Goal: Task Accomplishment & Management: Manage account settings

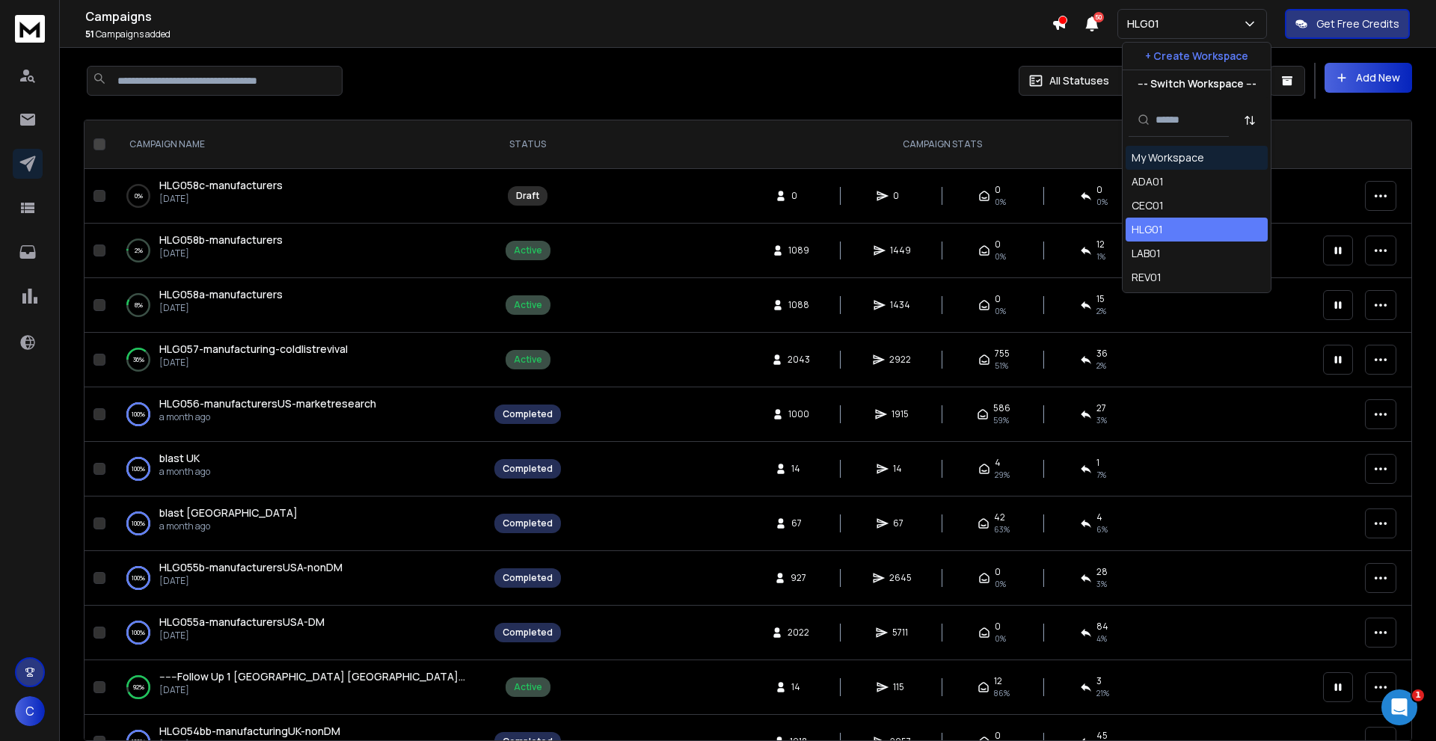
click at [1175, 153] on div "My Workspace" at bounding box center [1167, 157] width 73 height 15
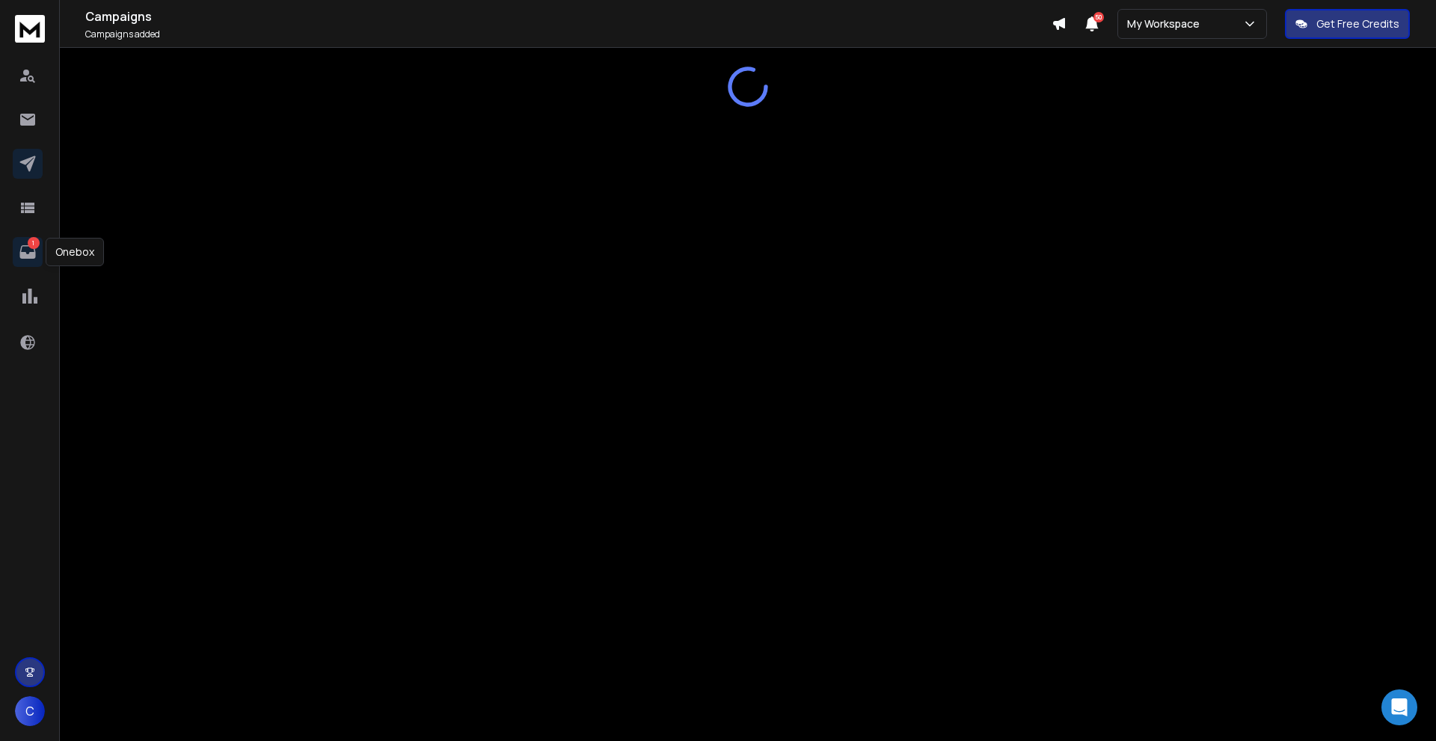
click at [33, 249] on p "1" at bounding box center [34, 243] width 12 height 12
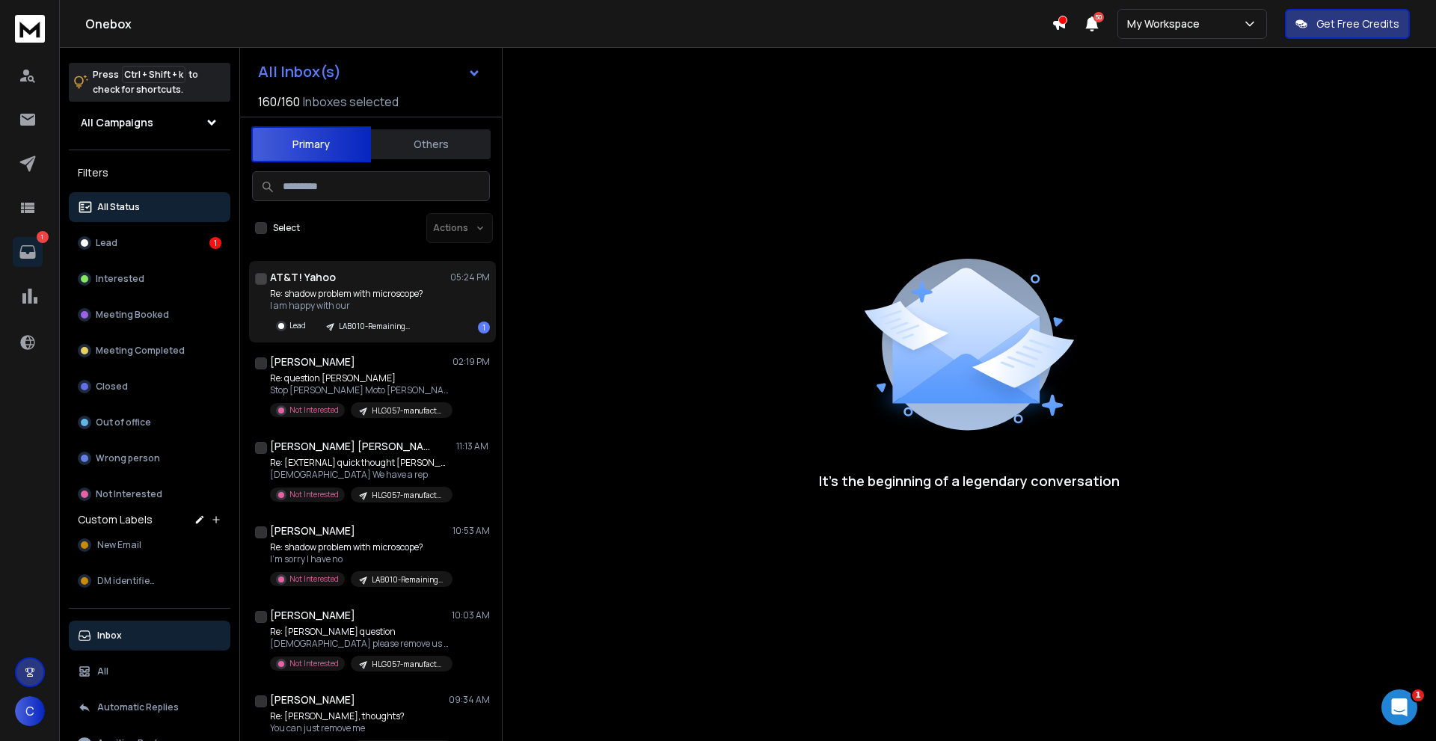
click at [403, 289] on p "Re: shadow problem with microscope?" at bounding box center [346, 294] width 153 height 12
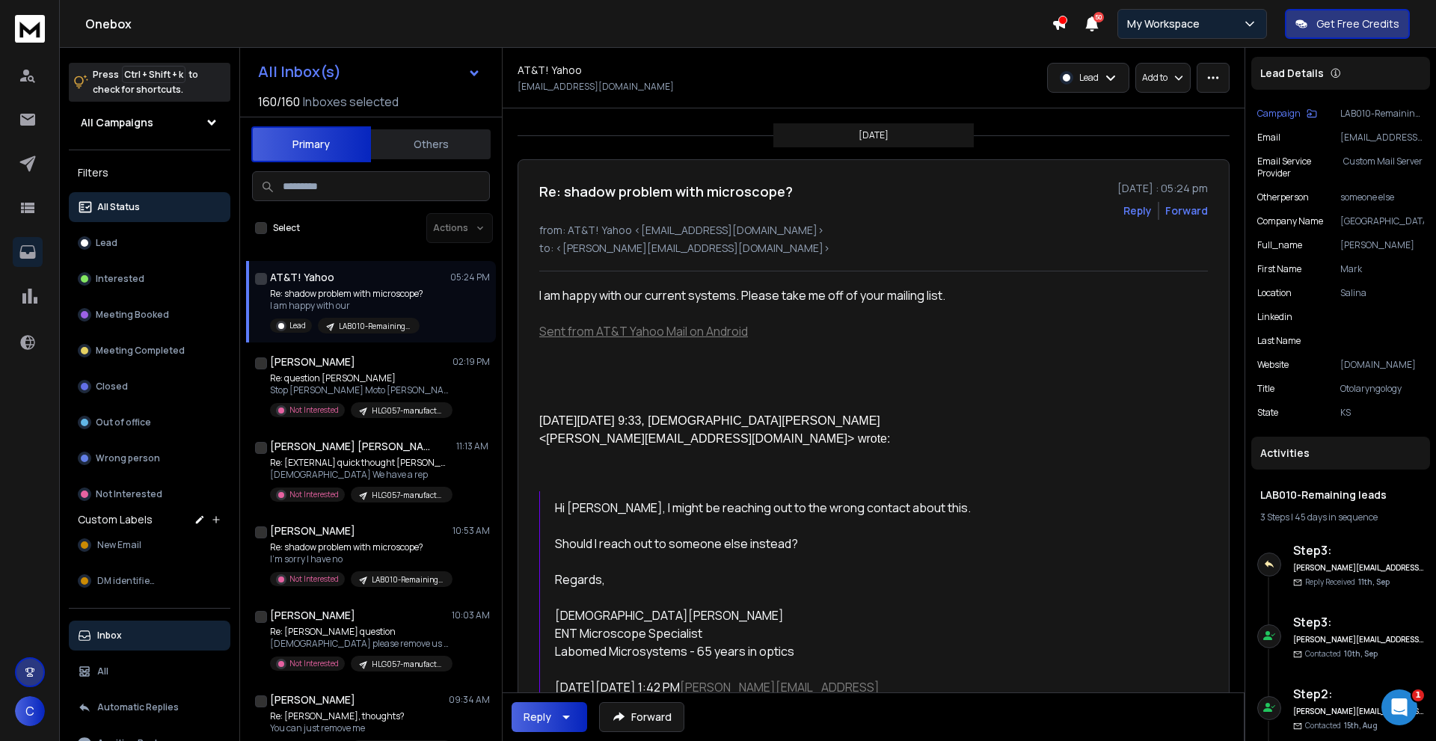
click at [1211, 25] on div "My Workspace" at bounding box center [1192, 23] width 130 height 15
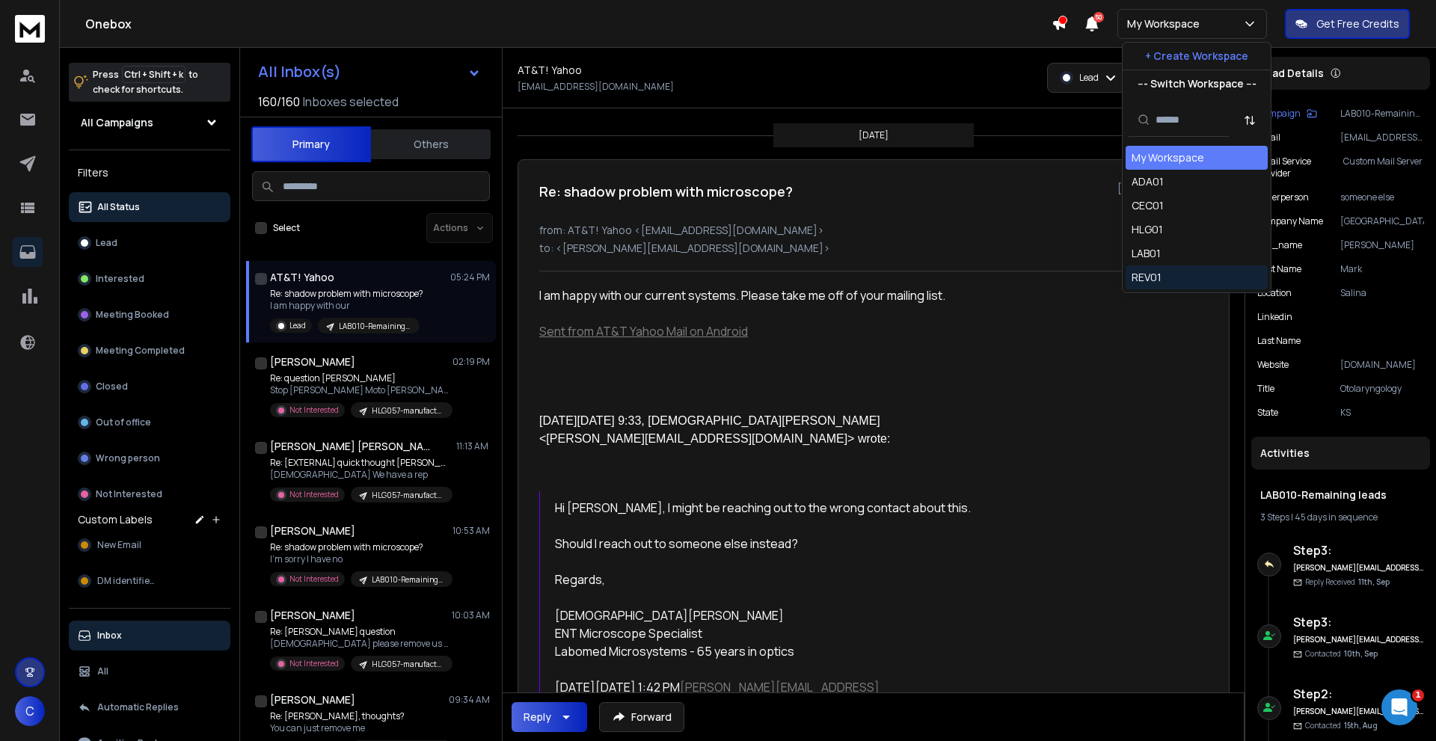
click at [1191, 276] on div "REV01" at bounding box center [1196, 277] width 142 height 24
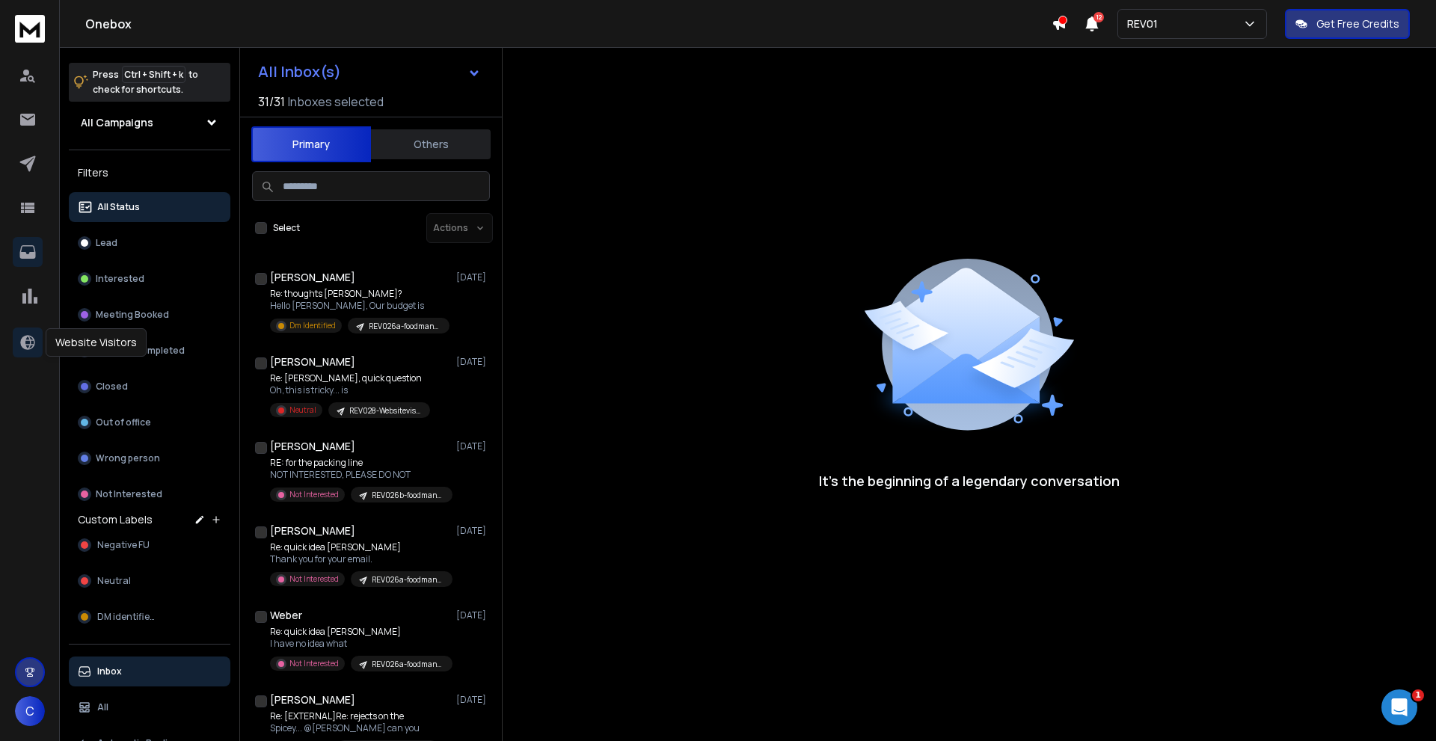
click at [34, 342] on icon at bounding box center [27, 342] width 15 height 15
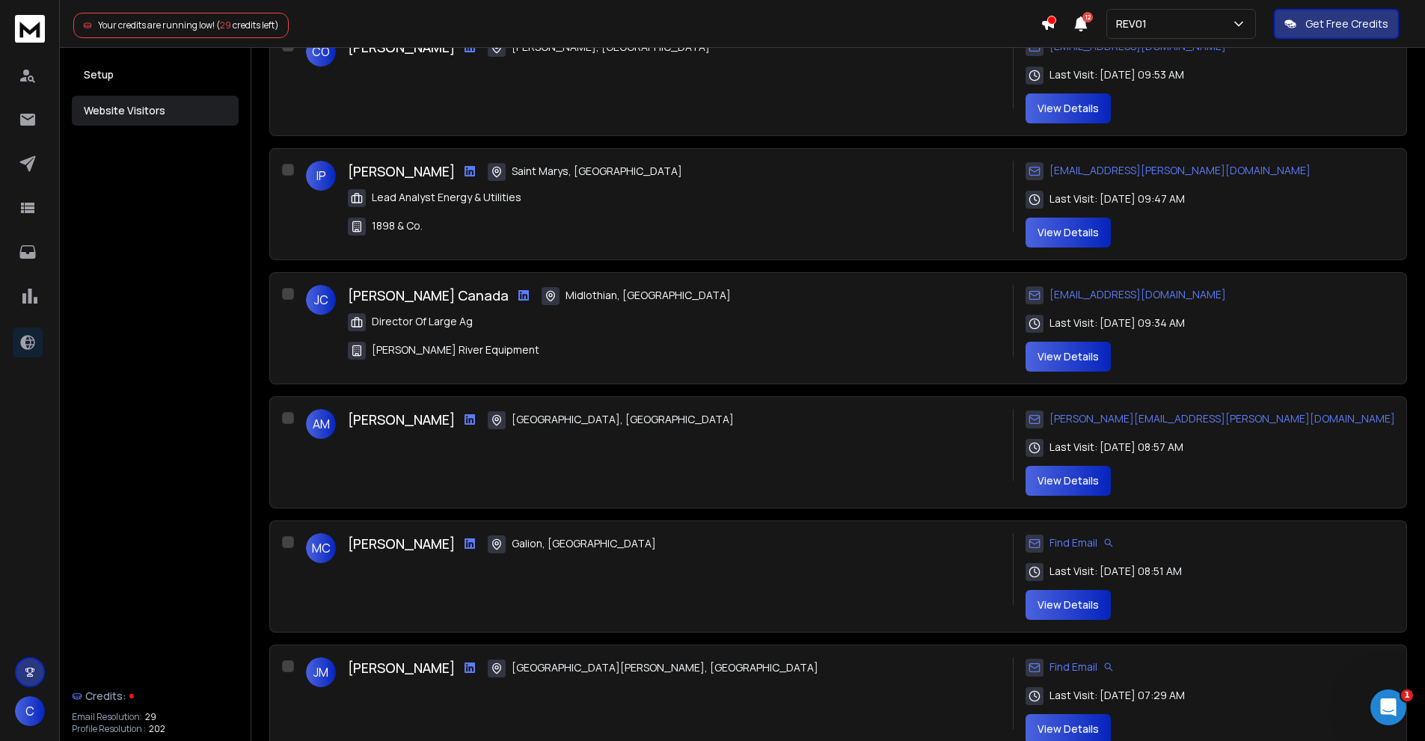
scroll to position [11586, 0]
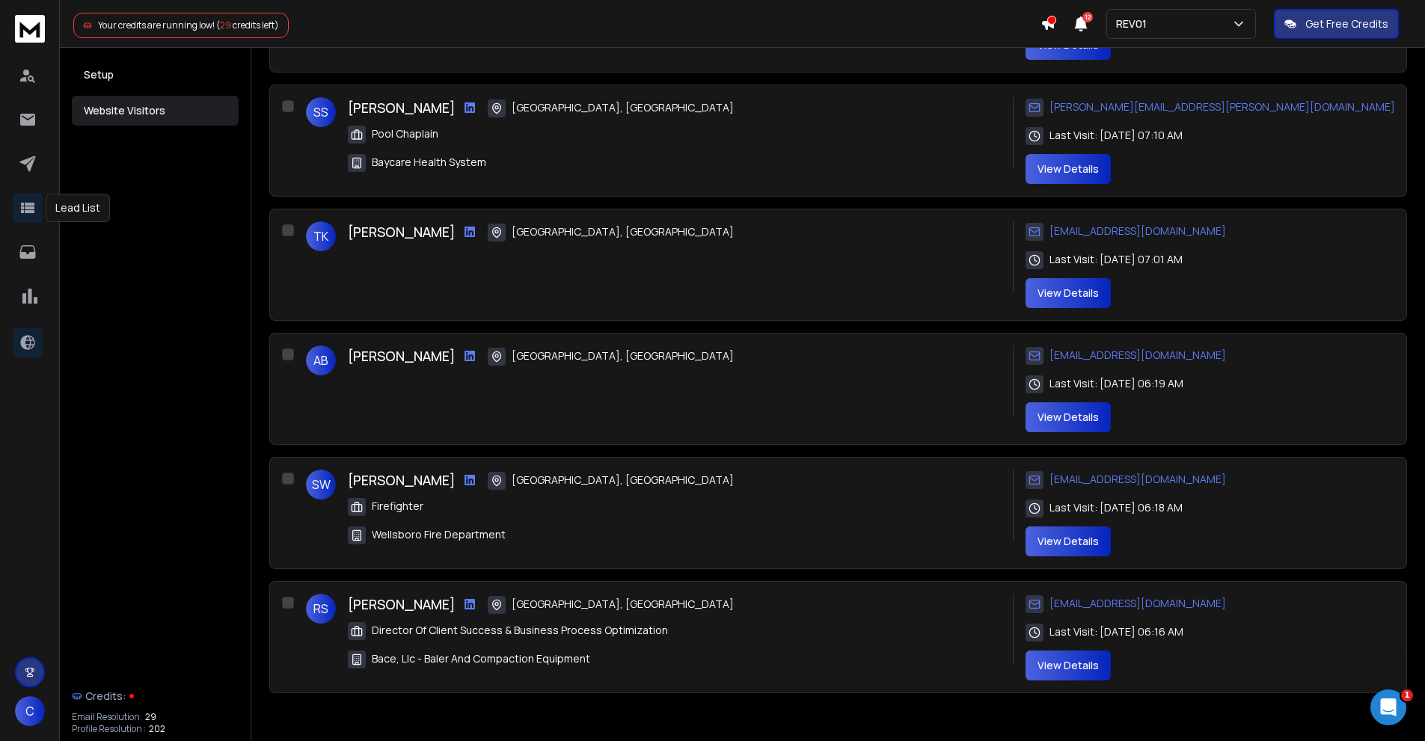
click at [31, 210] on icon at bounding box center [27, 208] width 13 height 10
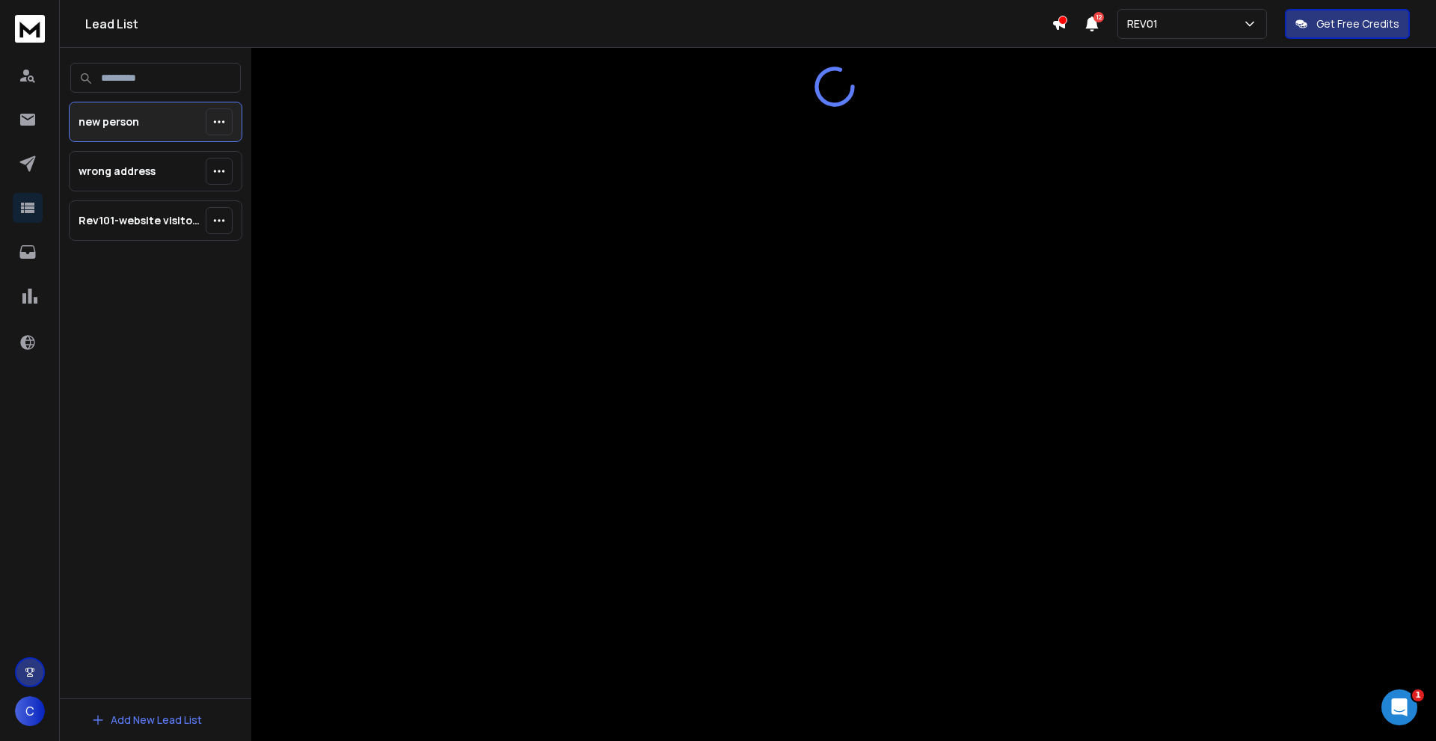
click at [139, 229] on div "Rev101-website visitors list" at bounding box center [155, 220] width 173 height 40
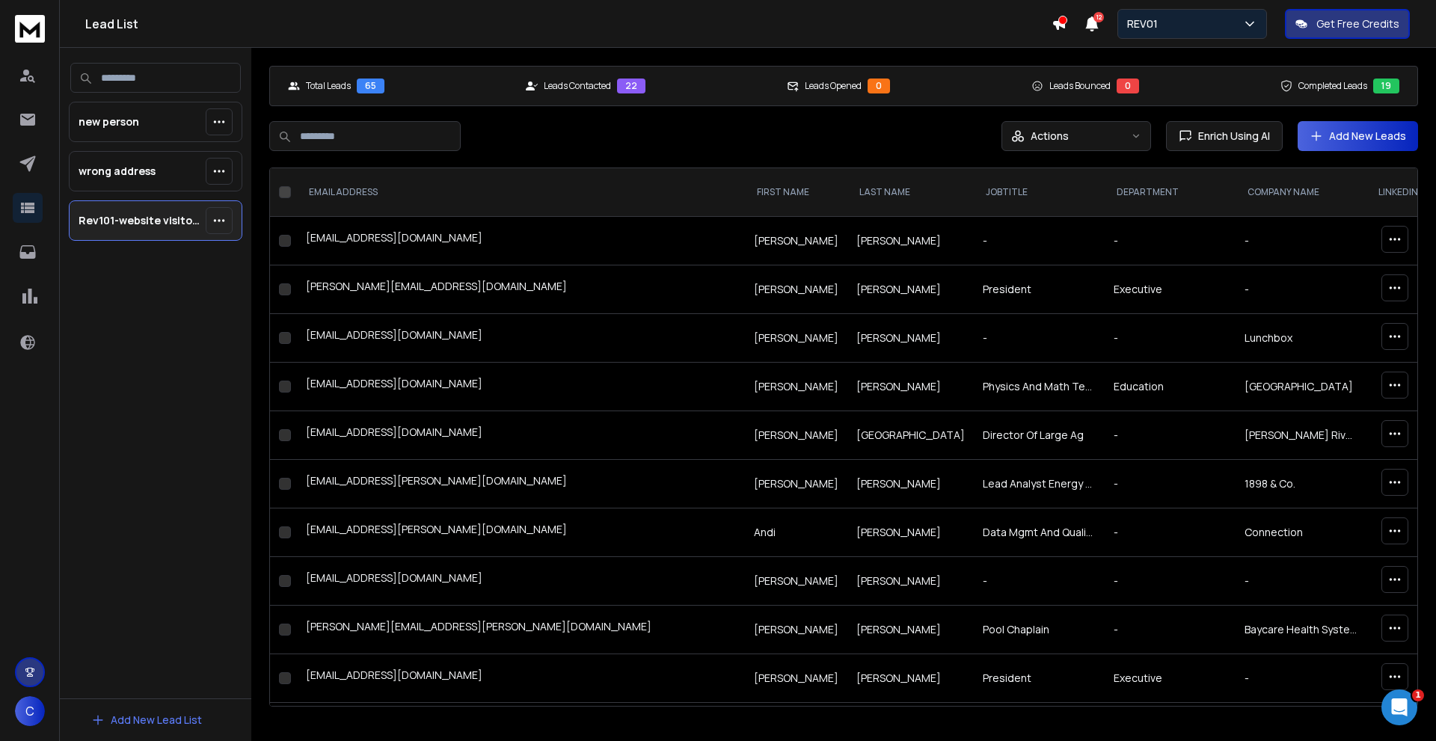
click at [1198, 17] on div "REV01" at bounding box center [1192, 23] width 130 height 15
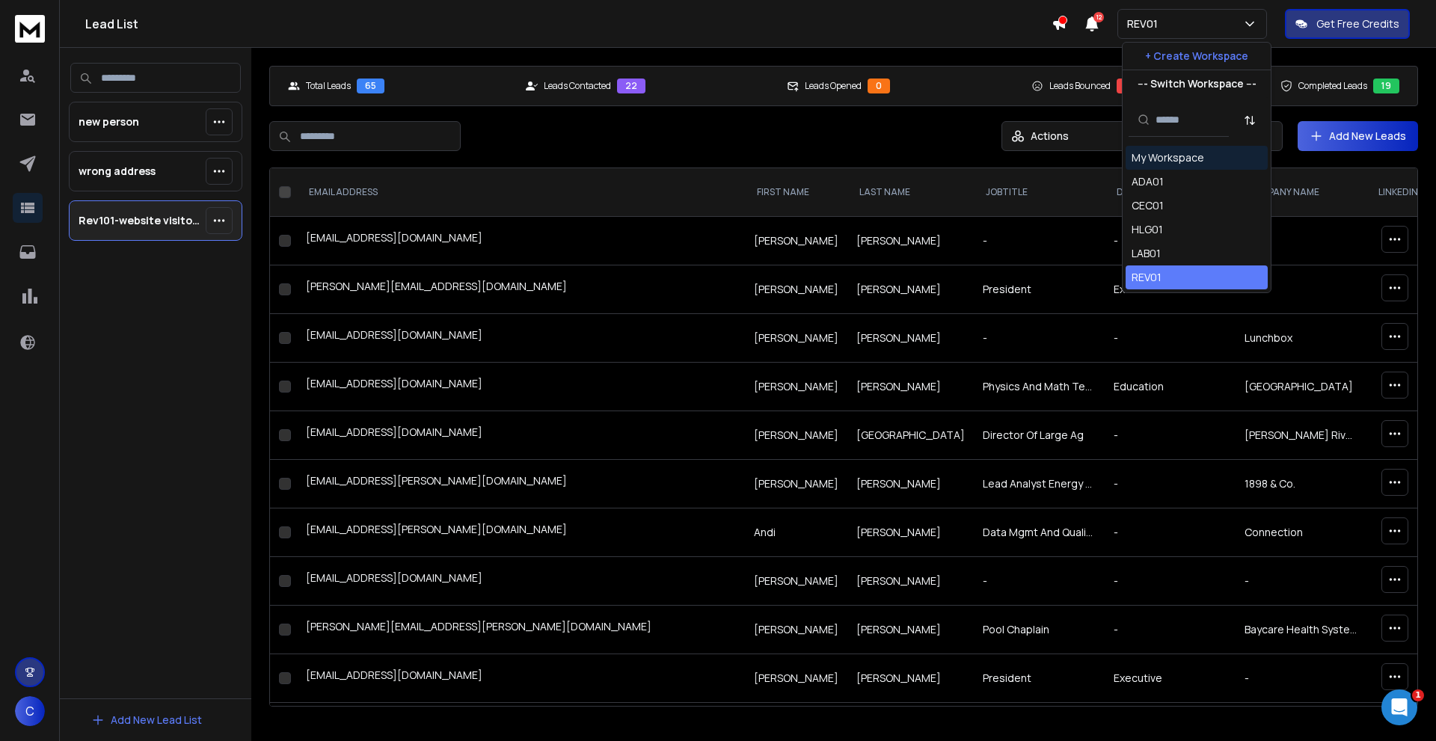
click at [1160, 159] on div "My Workspace" at bounding box center [1167, 157] width 73 height 15
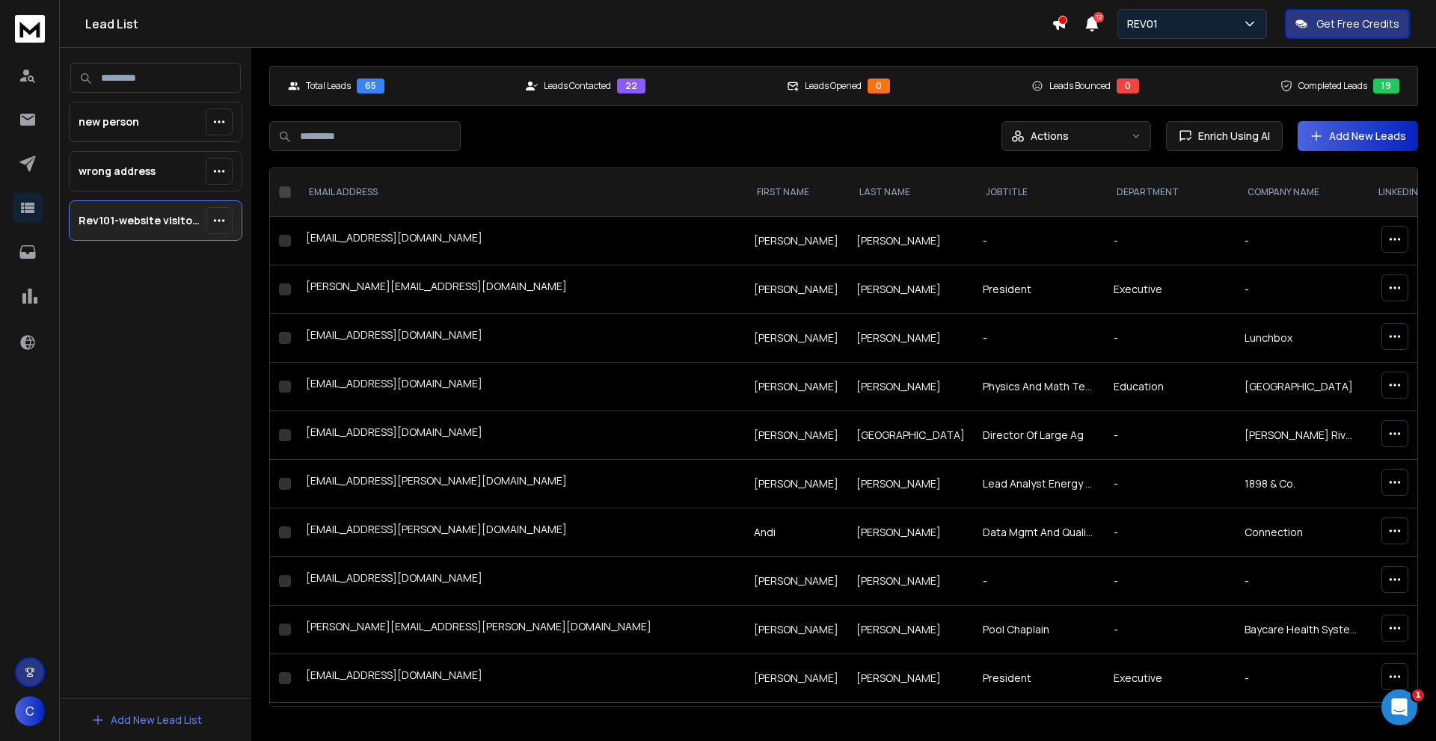
click at [1162, 34] on button "REV01" at bounding box center [1192, 24] width 150 height 30
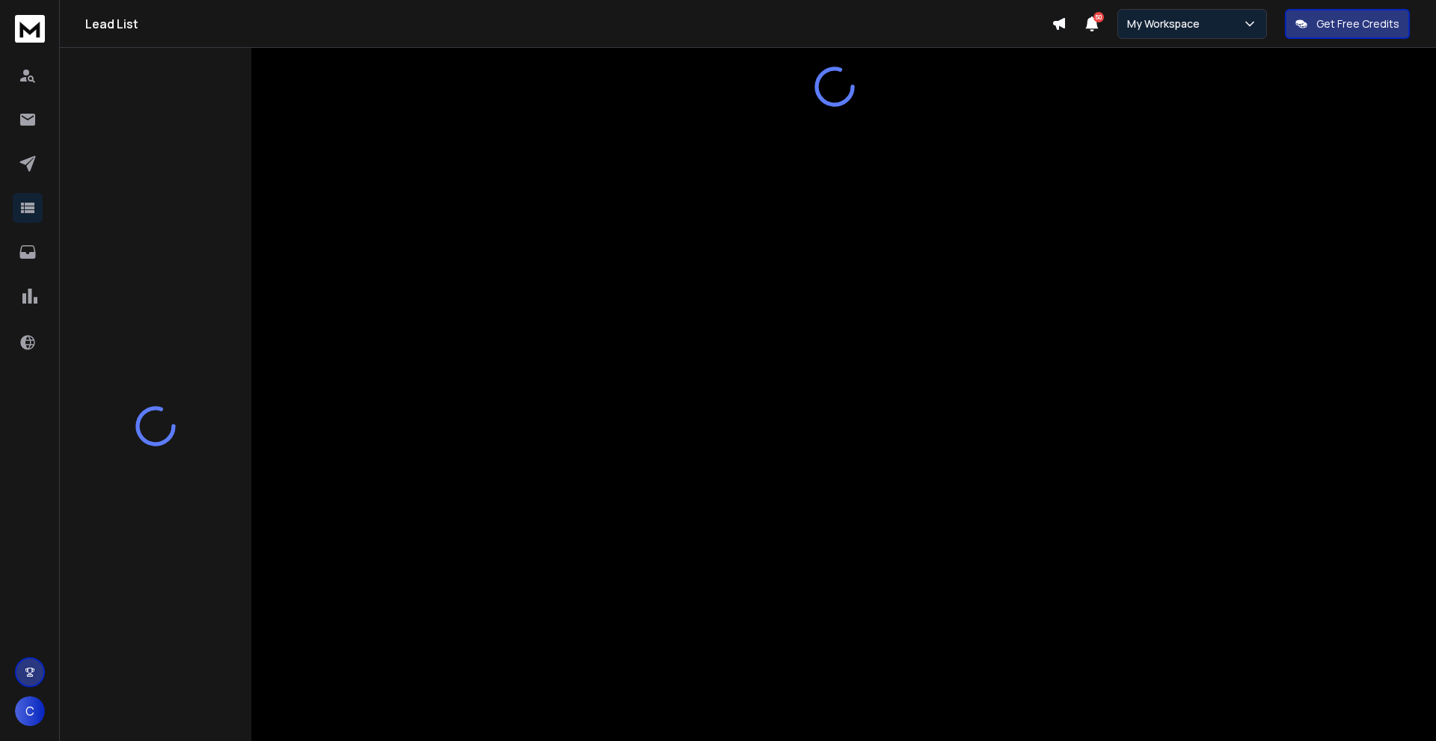
click at [1197, 22] on p "My Workspace" at bounding box center [1166, 23] width 79 height 15
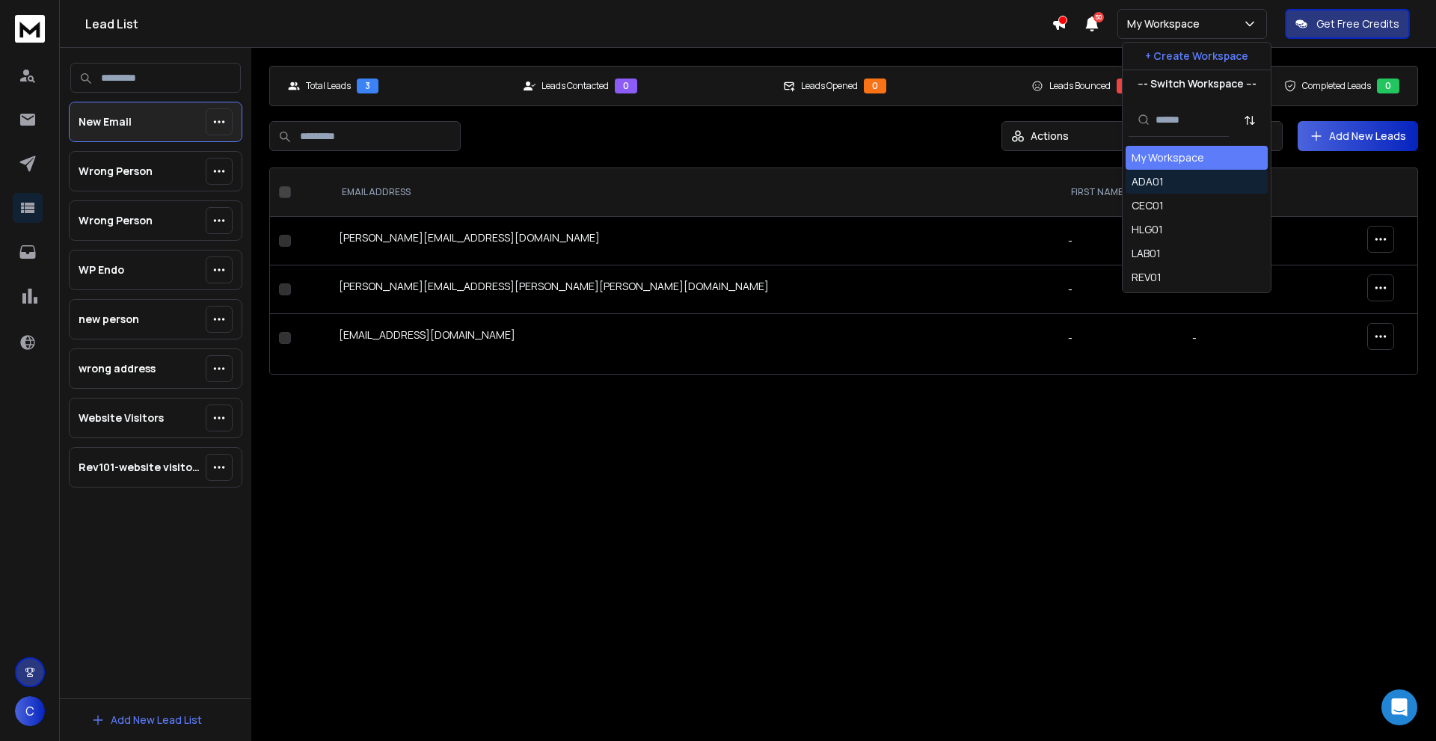
click at [1165, 186] on div "ADA01" at bounding box center [1196, 182] width 142 height 24
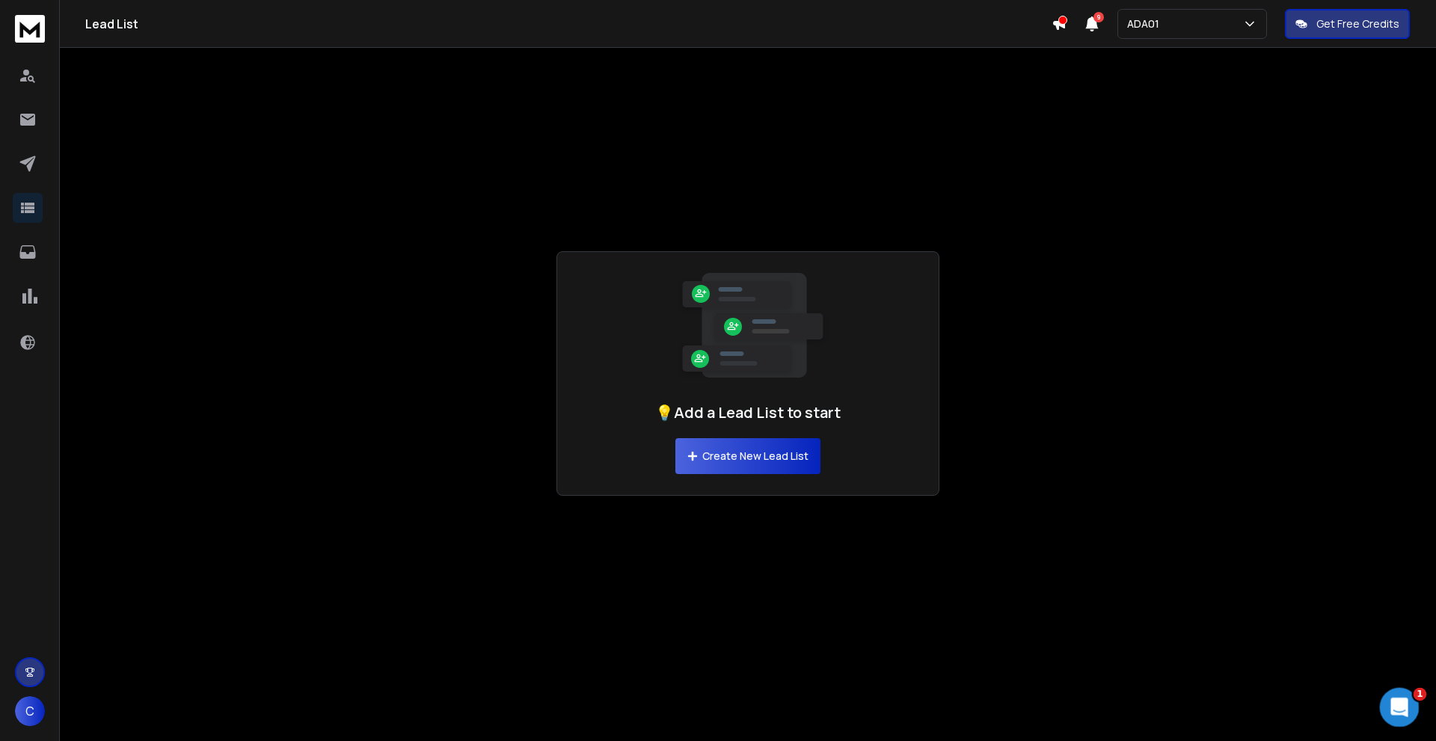
click at [1391, 701] on icon "Open Intercom Messenger" at bounding box center [1397, 705] width 25 height 25
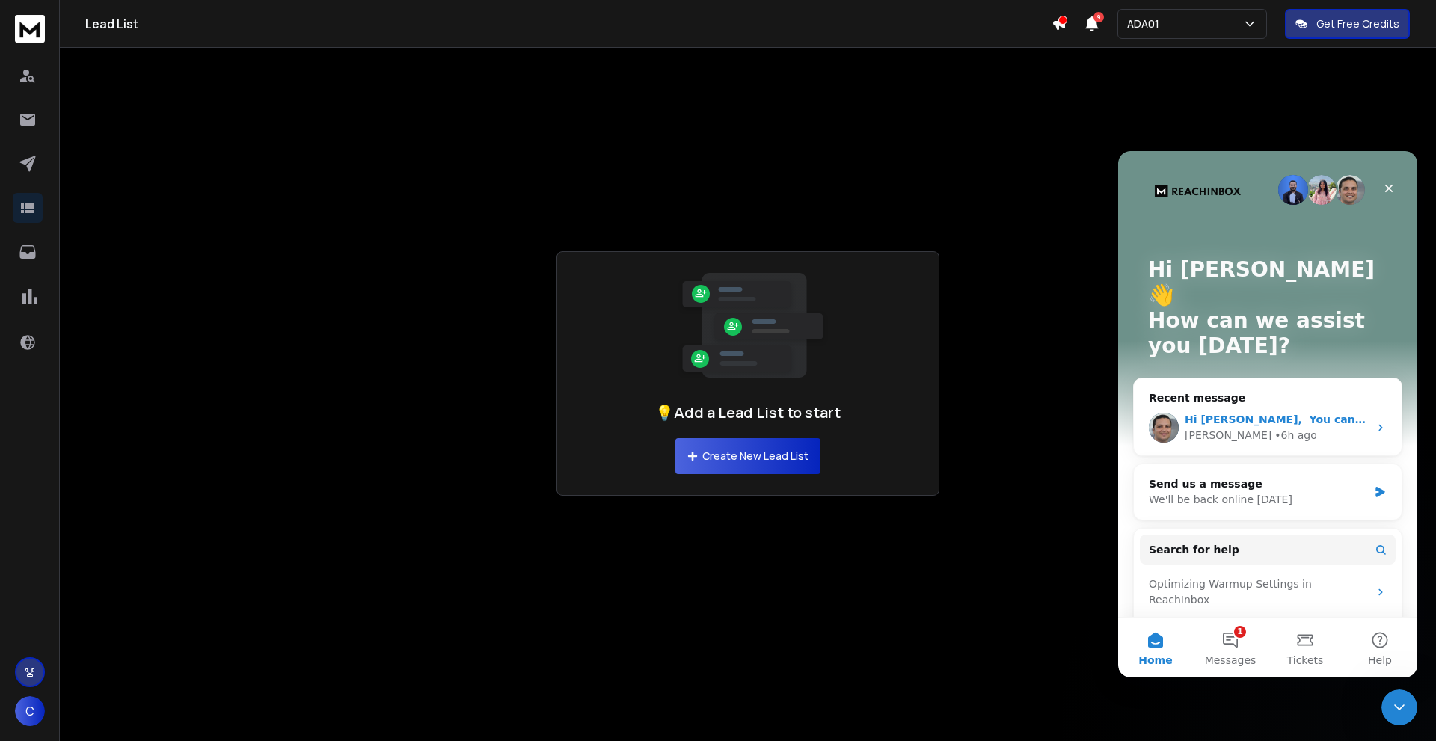
click at [1265, 400] on div "Hi [PERSON_NAME], ​ You can simply select the filters for Bounced, Unsubscribed…" at bounding box center [1268, 427] width 268 height 55
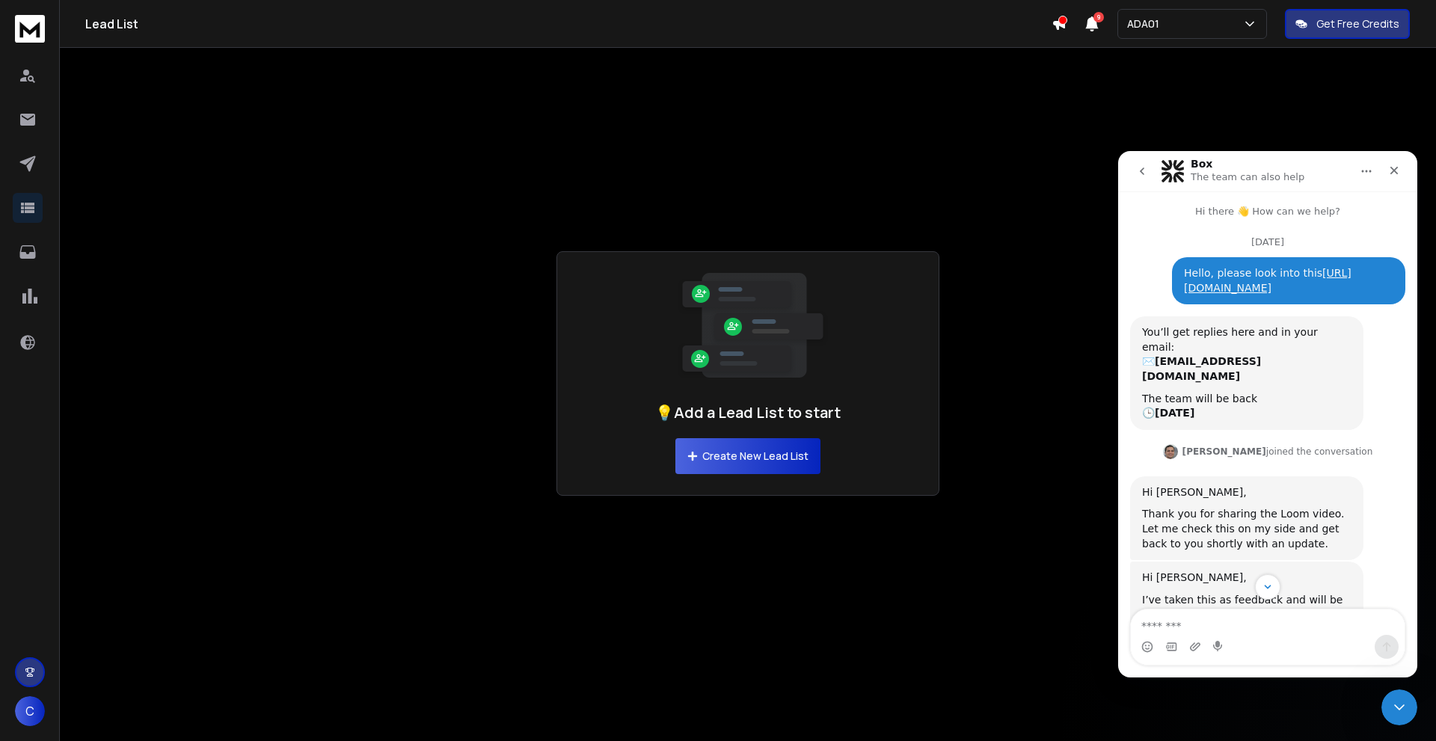
scroll to position [65, 0]
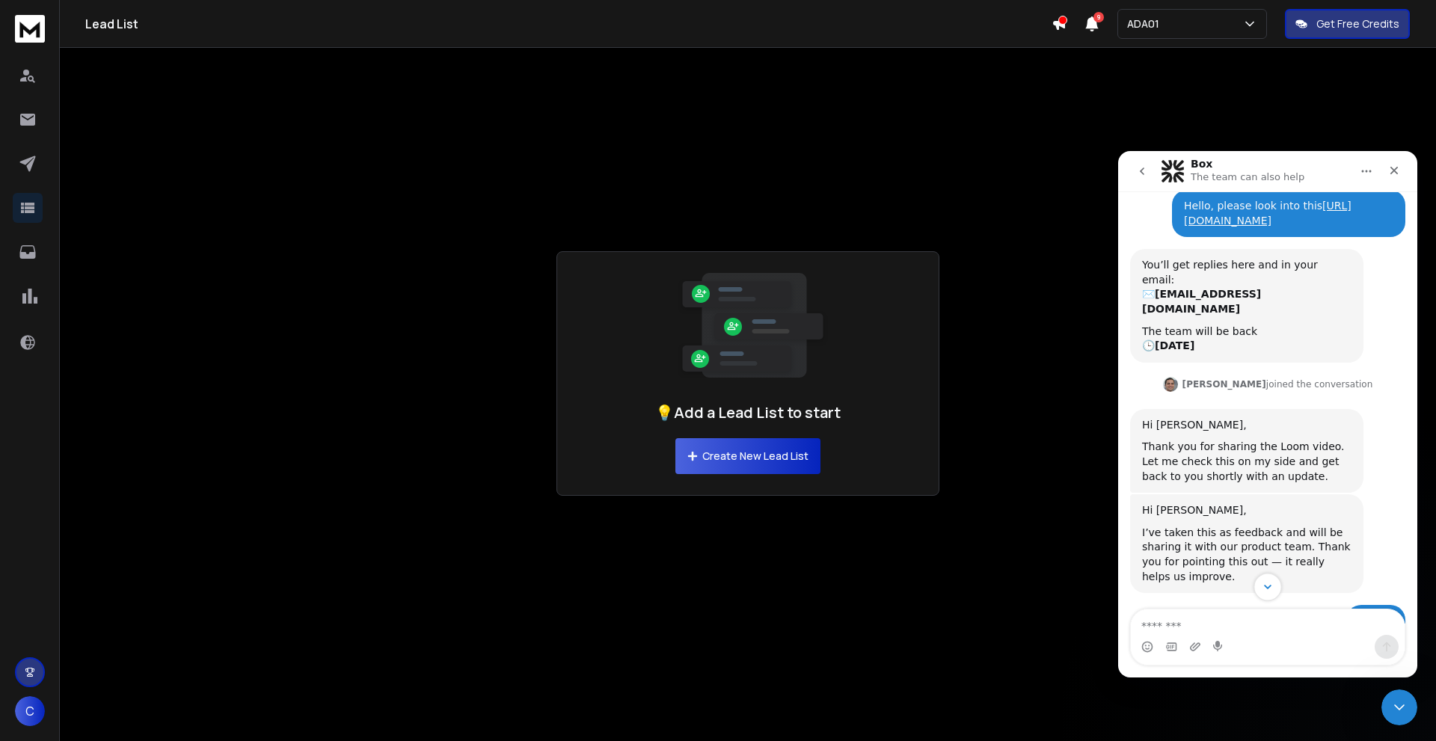
click at [1273, 589] on icon "Scroll to bottom" at bounding box center [1267, 586] width 13 height 13
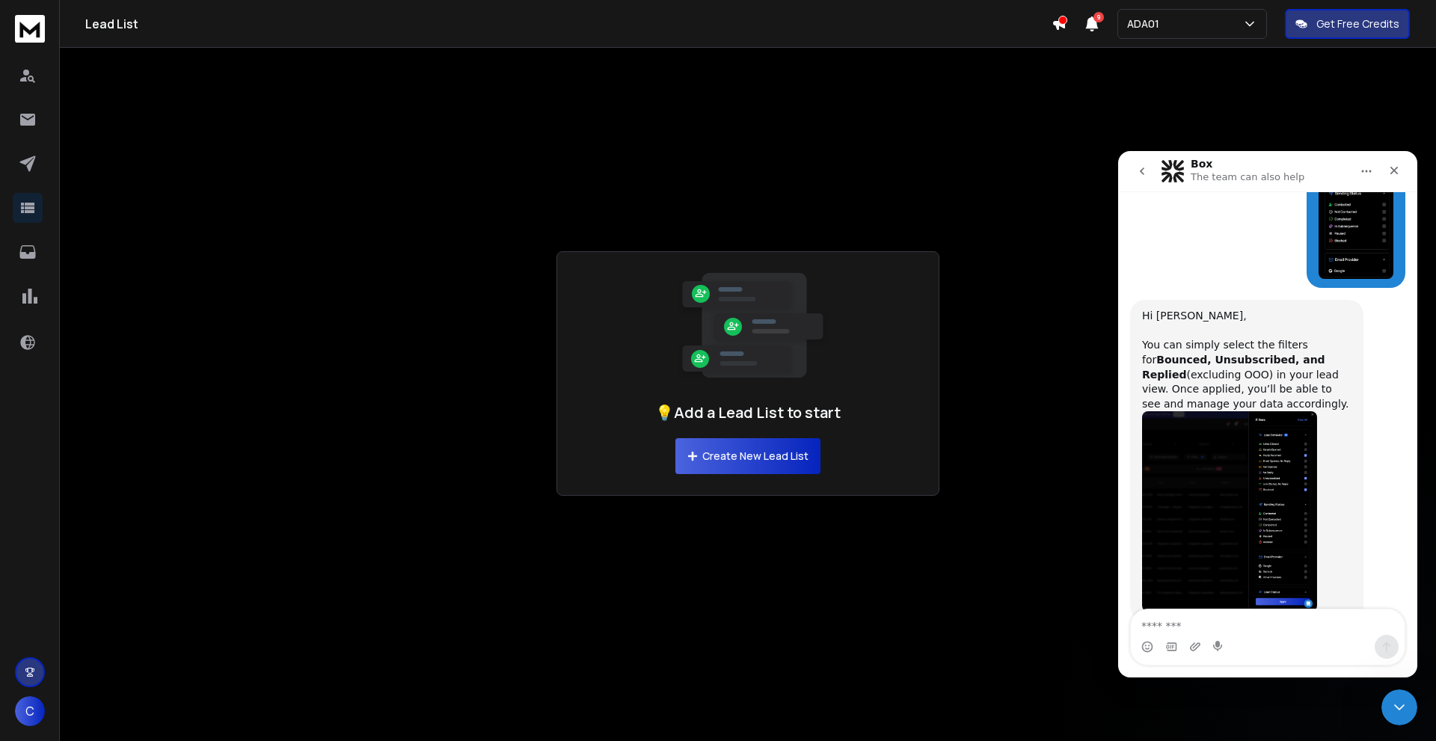
scroll to position [2051, 0]
click at [1265, 410] on img "Raj says…" at bounding box center [1229, 510] width 175 height 200
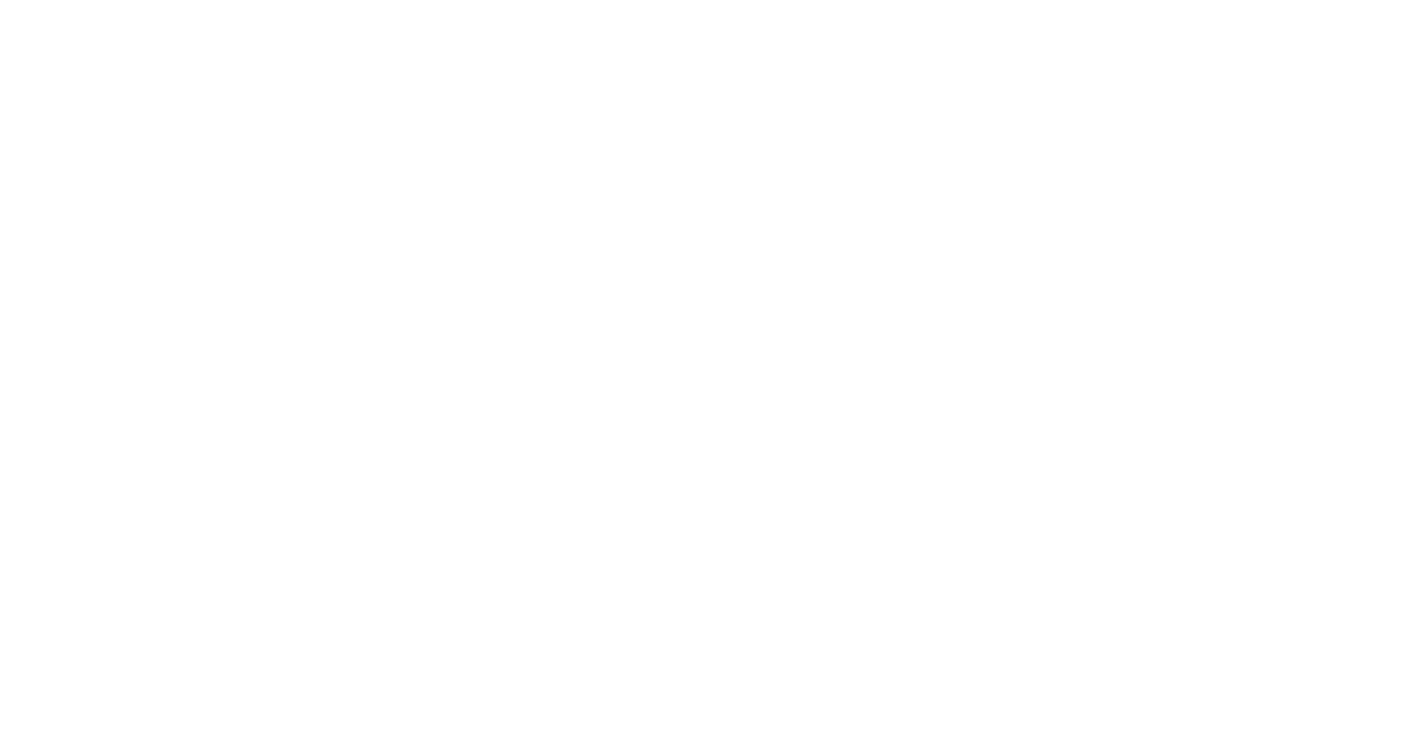
scroll to position [0, 0]
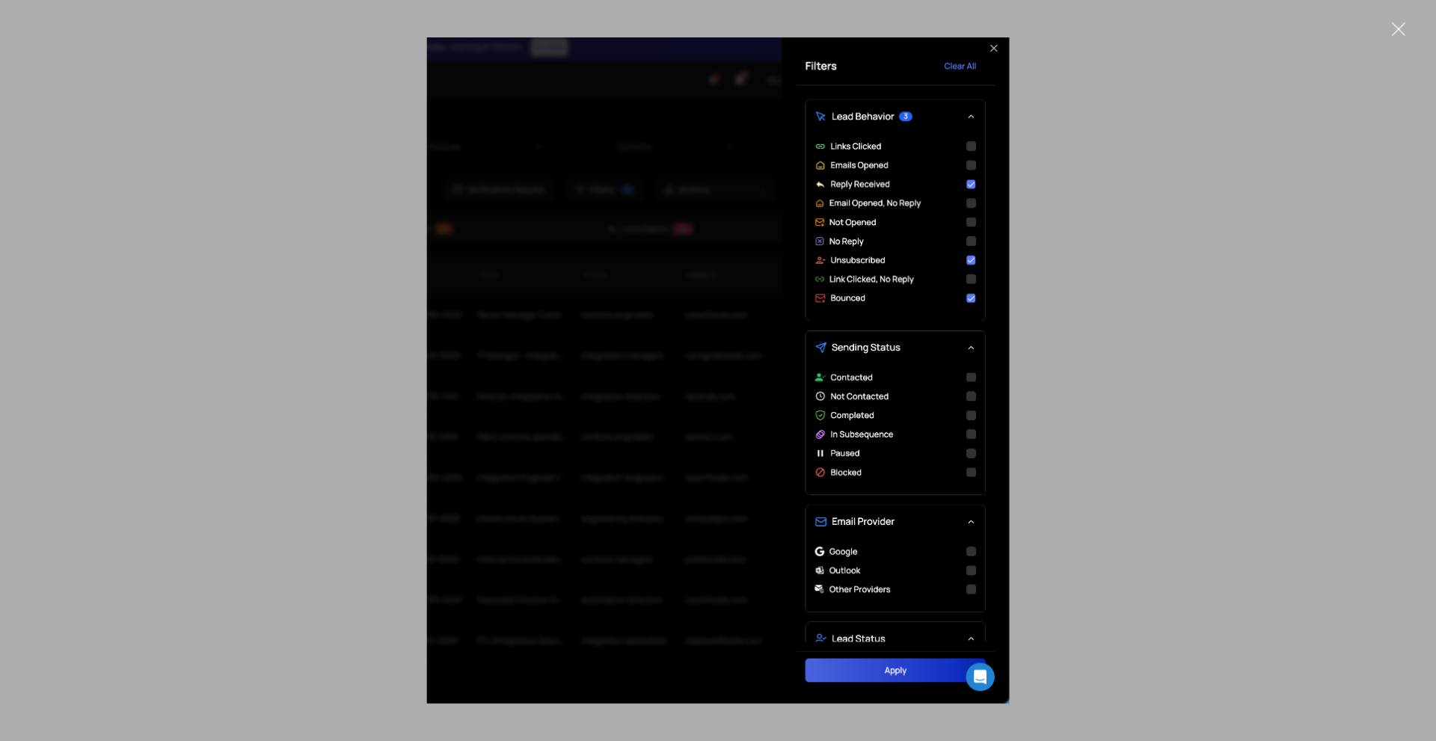
click at [286, 207] on div "Intercom messenger" at bounding box center [718, 370] width 1436 height 741
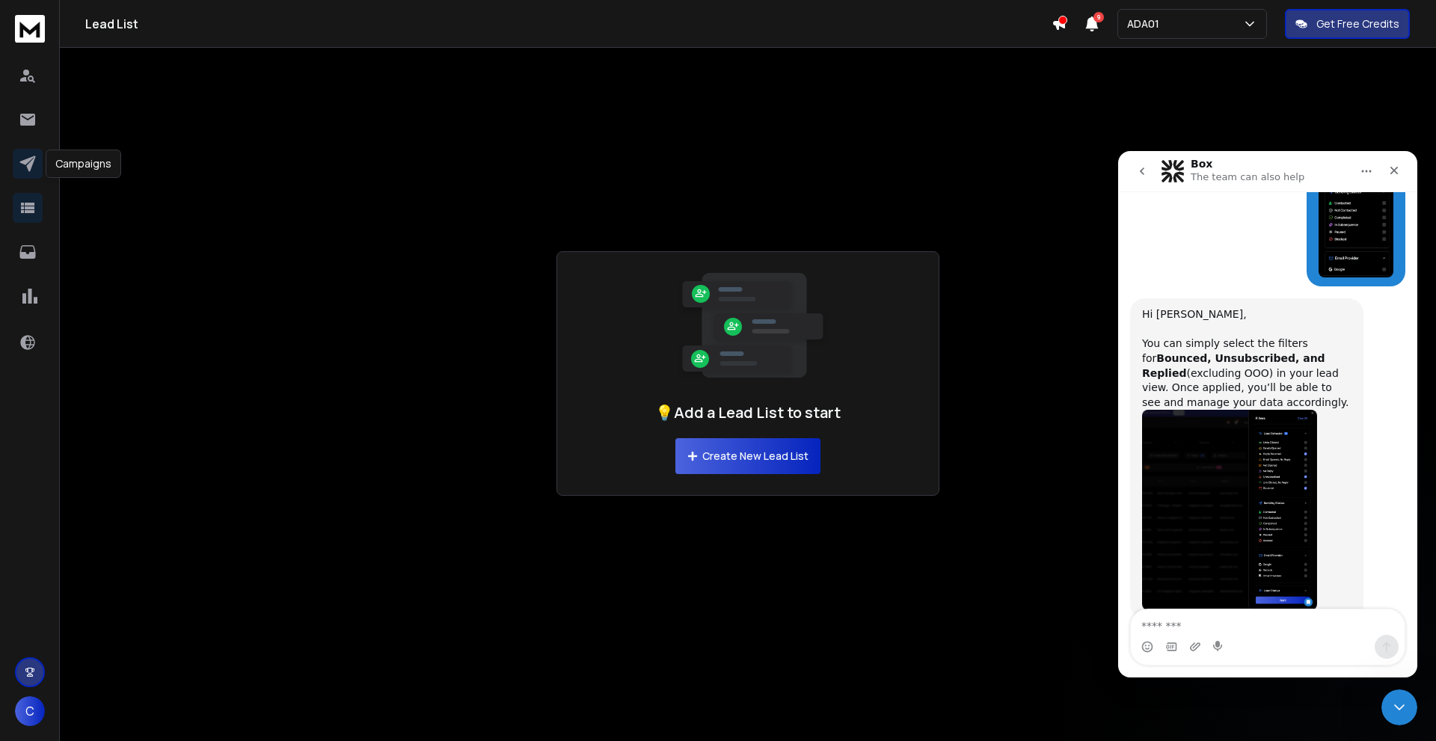
click at [21, 160] on icon at bounding box center [28, 164] width 18 height 18
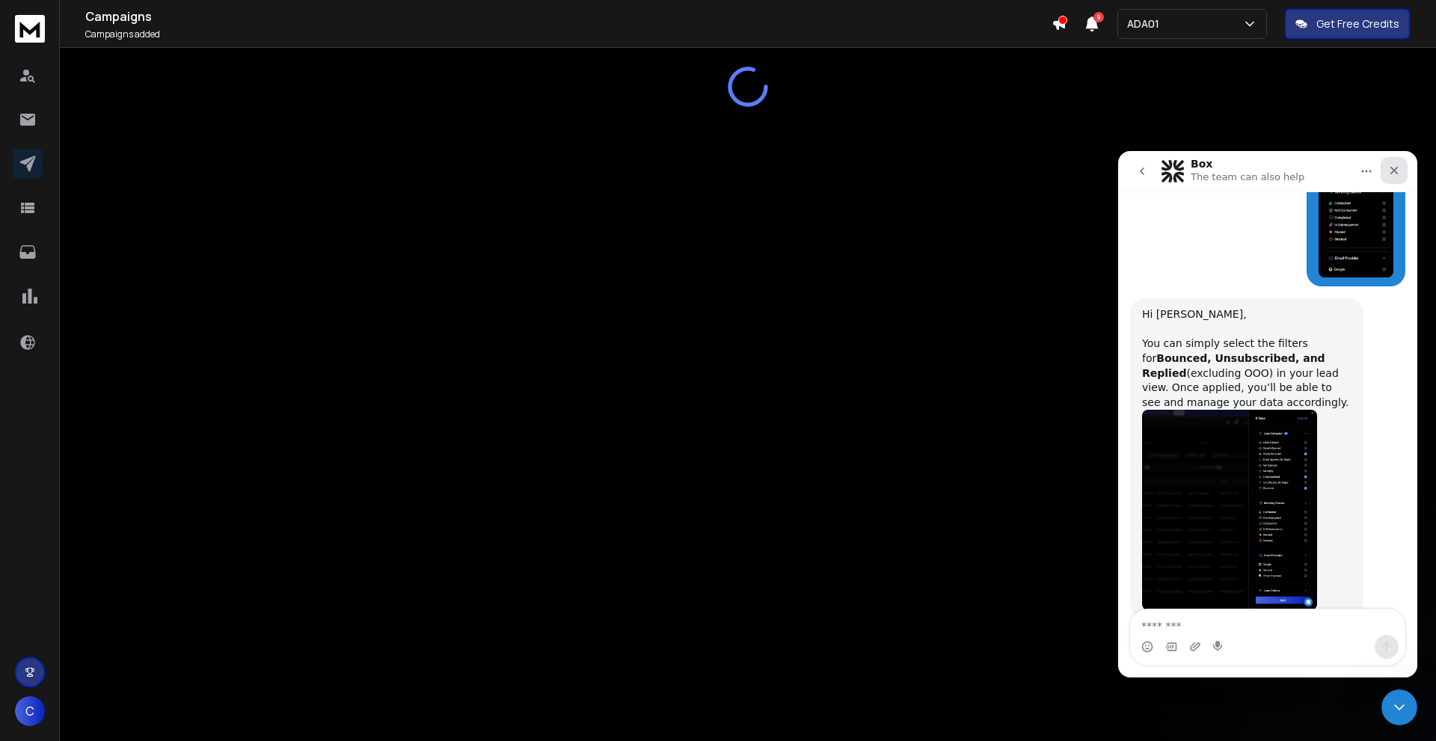
click at [1398, 169] on icon "Close" at bounding box center [1394, 171] width 12 height 12
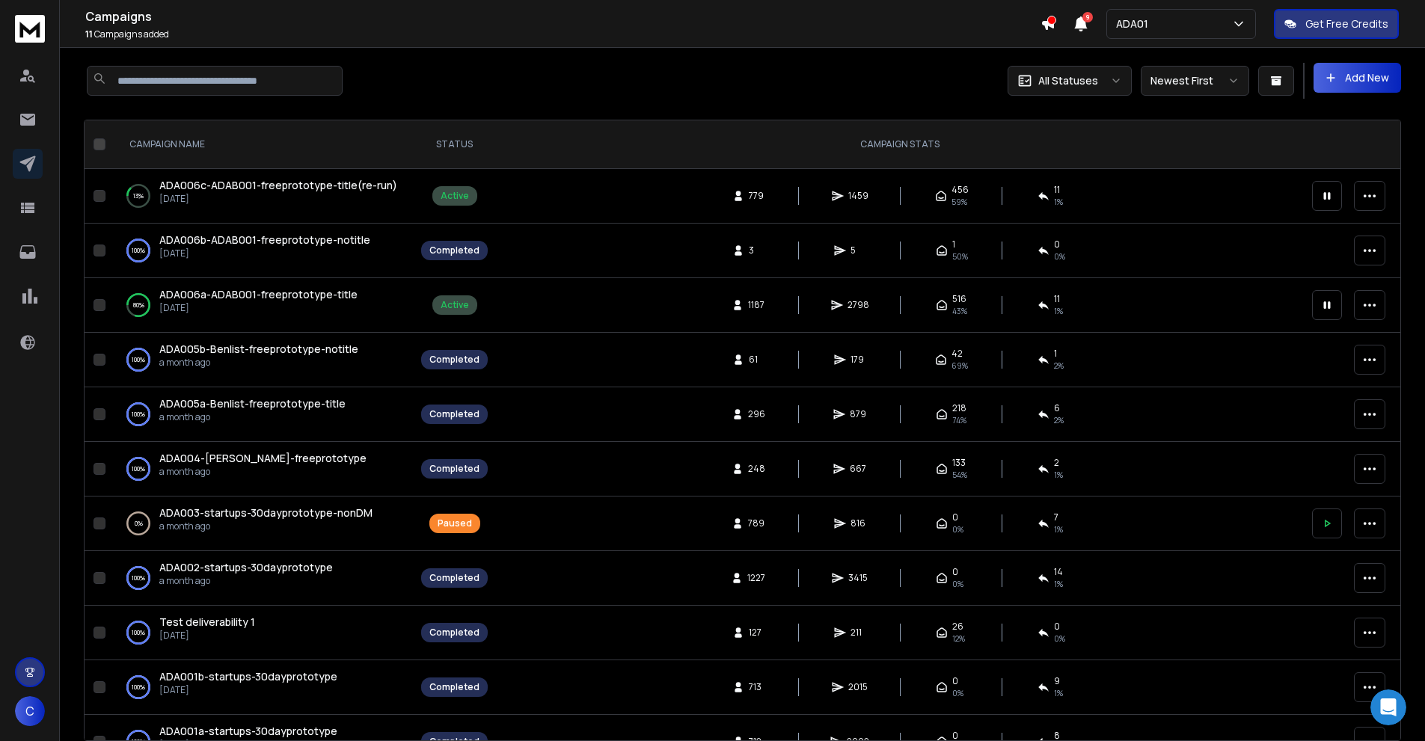
scroll to position [2051, 0]
click at [25, 116] on icon at bounding box center [27, 120] width 15 height 12
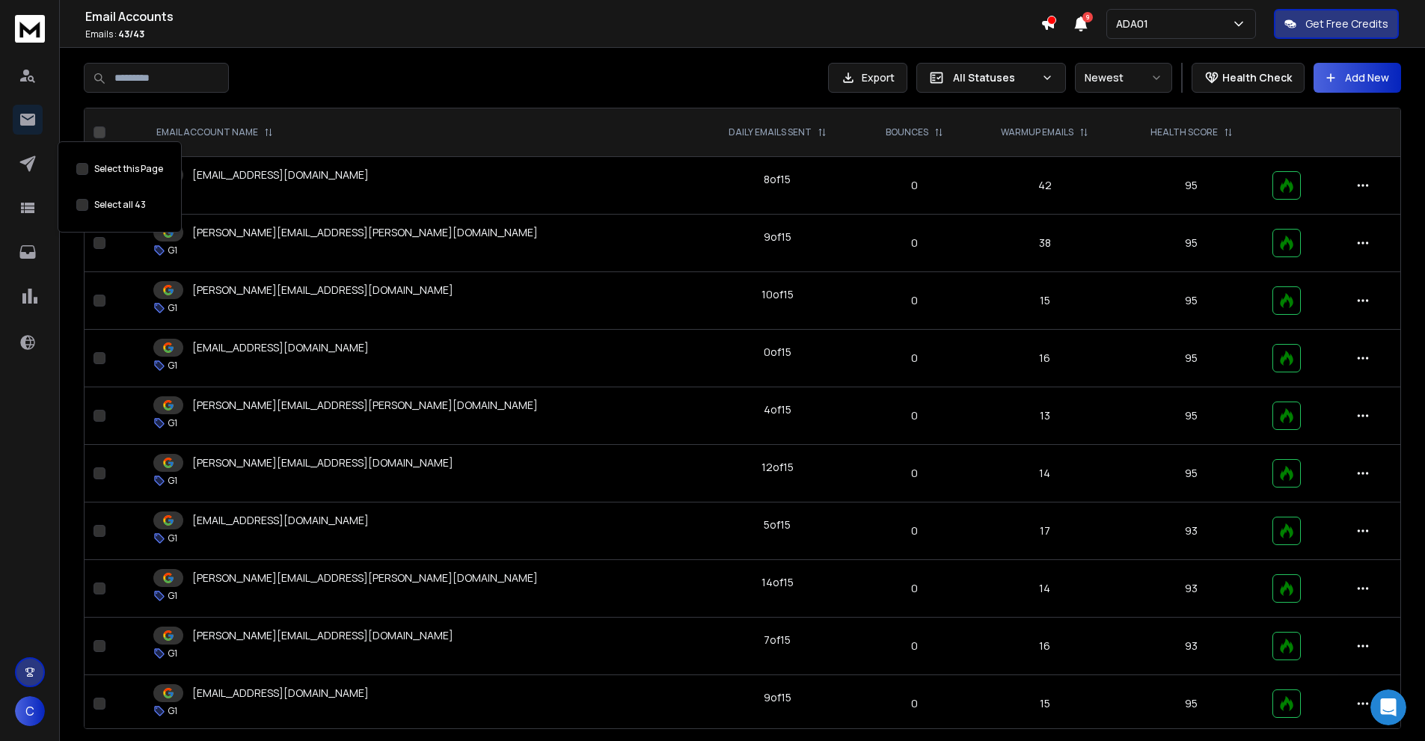
click at [100, 129] on button "Select this Page" at bounding box center [99, 132] width 12 height 12
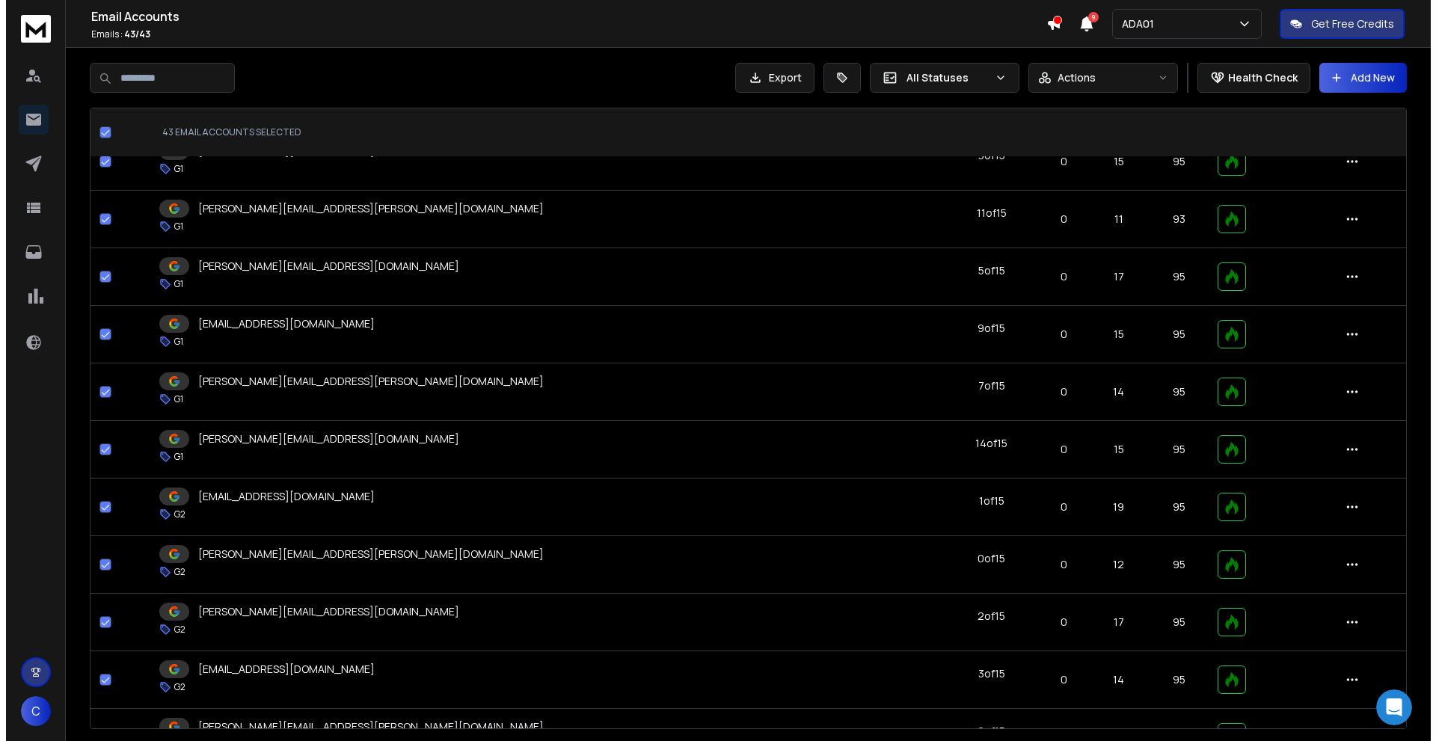
scroll to position [673, 0]
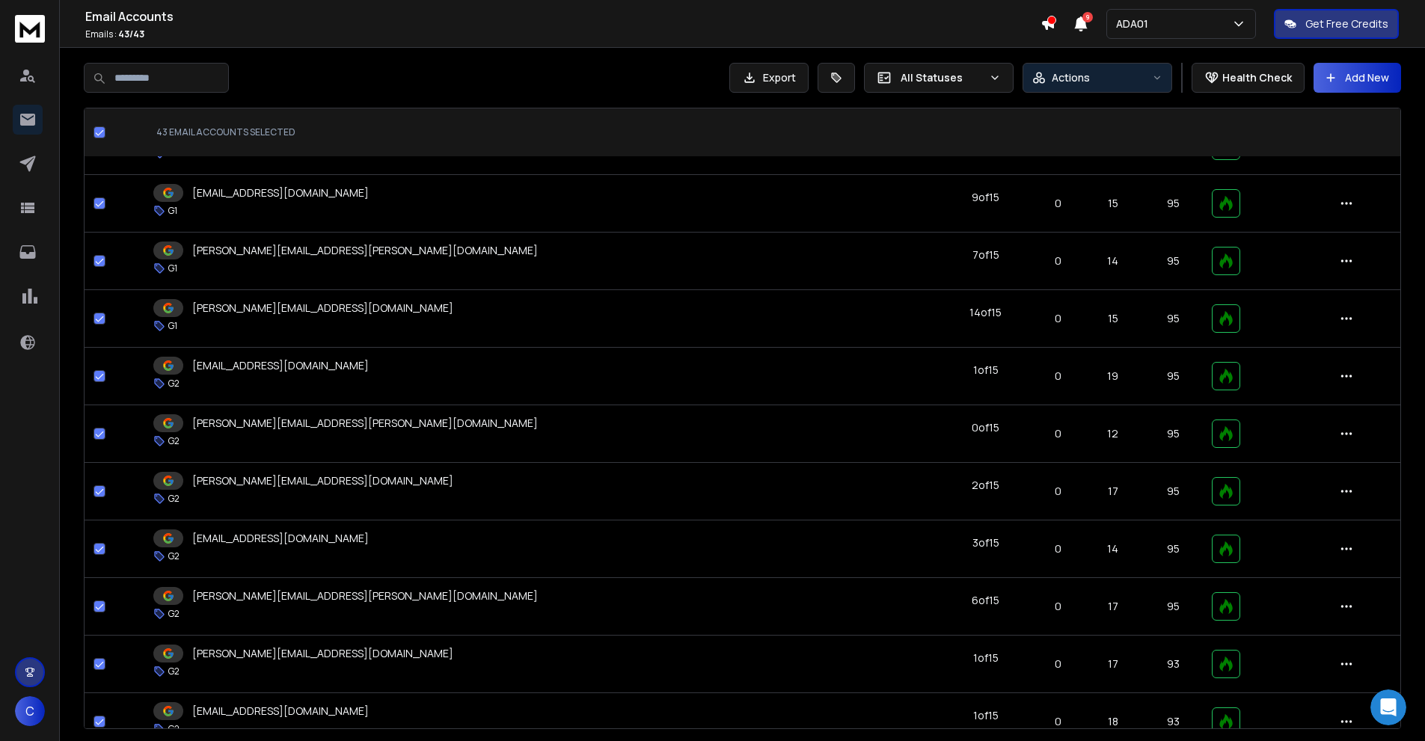
click at [1116, 82] on div "Actions" at bounding box center [1089, 77] width 114 height 15
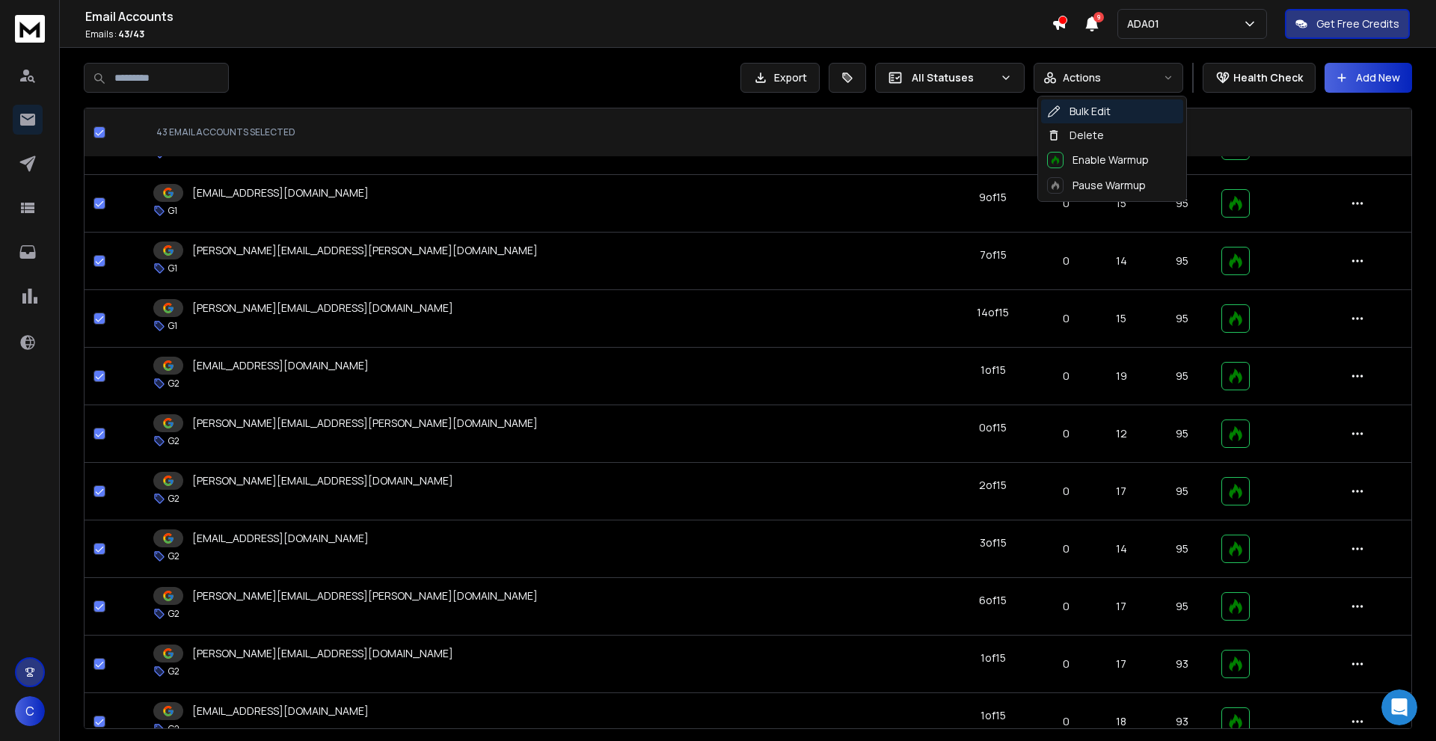
click at [1087, 115] on div "Bulk Edit" at bounding box center [1079, 111] width 64 height 15
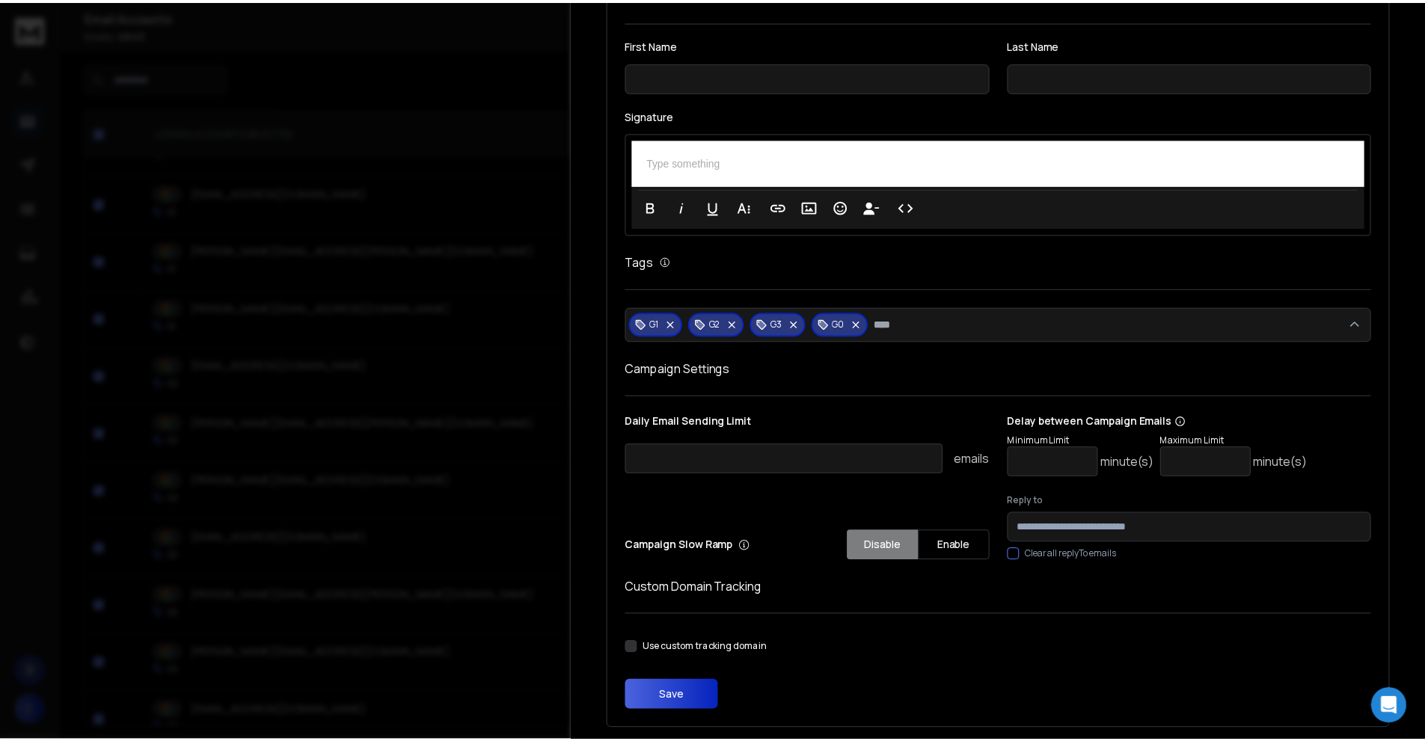
scroll to position [142, 0]
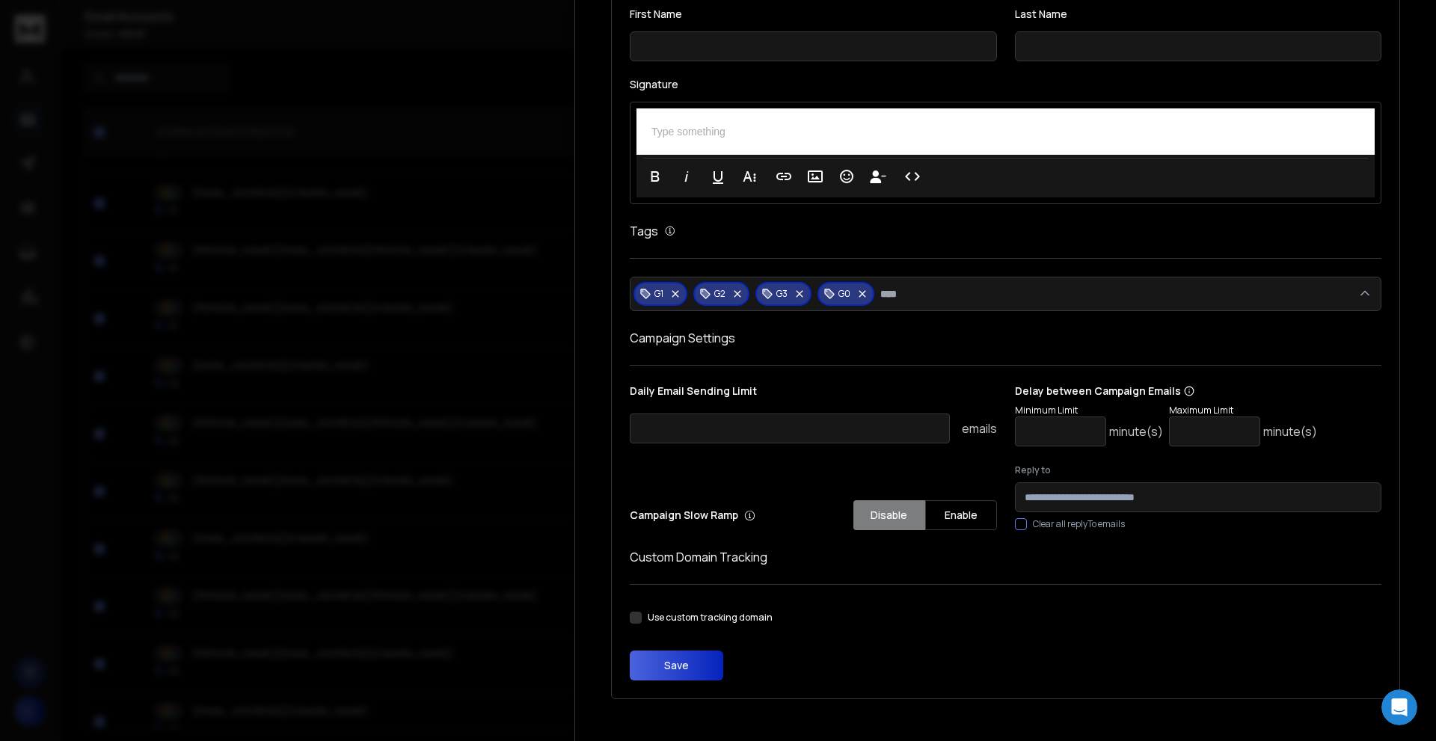
click at [1189, 429] on input "number" at bounding box center [1214, 432] width 91 height 30
click at [728, 438] on input "number" at bounding box center [790, 429] width 320 height 30
type input "**"
click at [678, 676] on button "Save" at bounding box center [676, 666] width 93 height 30
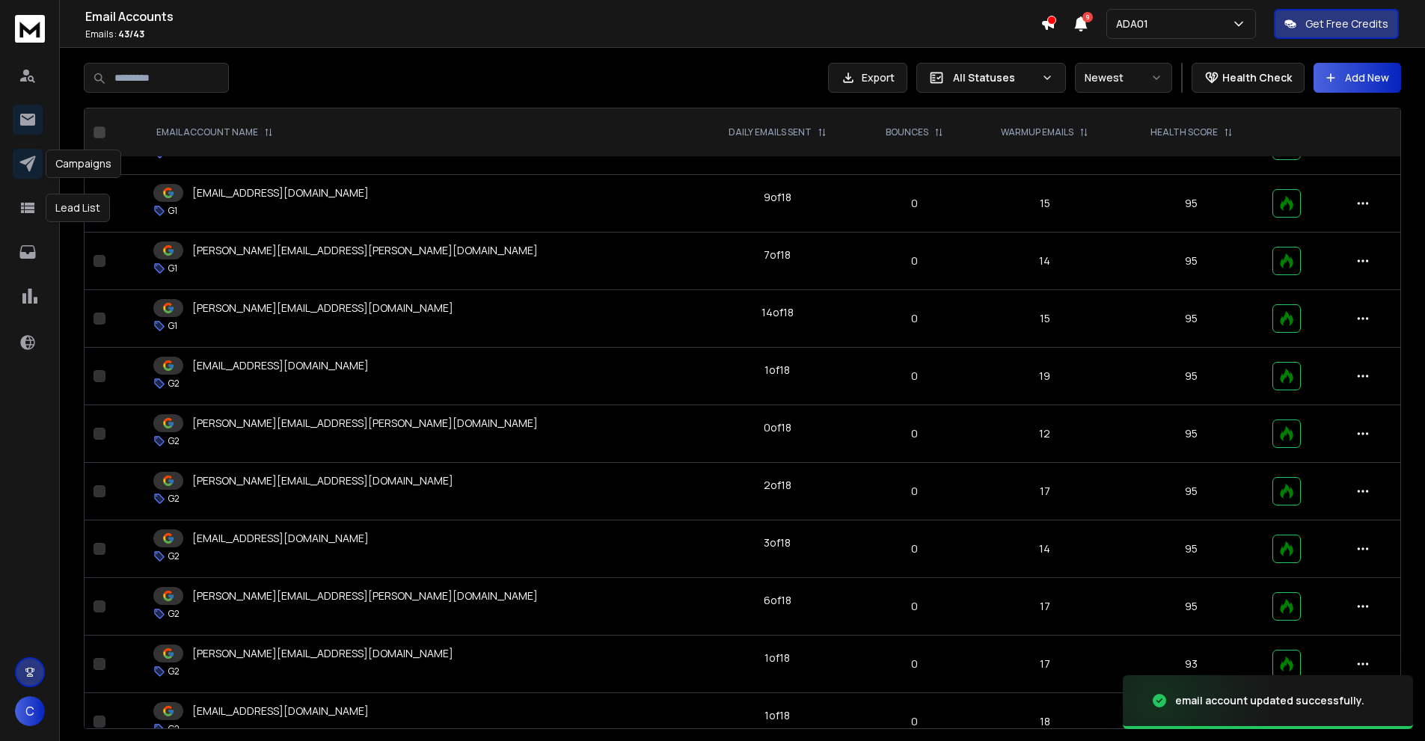
click at [31, 167] on icon at bounding box center [28, 164] width 18 height 18
